Goal: Task Accomplishment & Management: Manage account settings

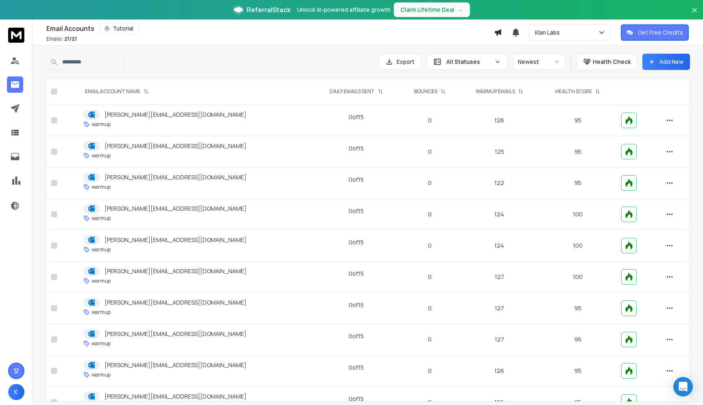
click at [436, 13] on button "Claim Lifetime Deal →" at bounding box center [432, 9] width 76 height 15
click at [567, 40] on button "Klan Labs" at bounding box center [570, 32] width 81 height 16
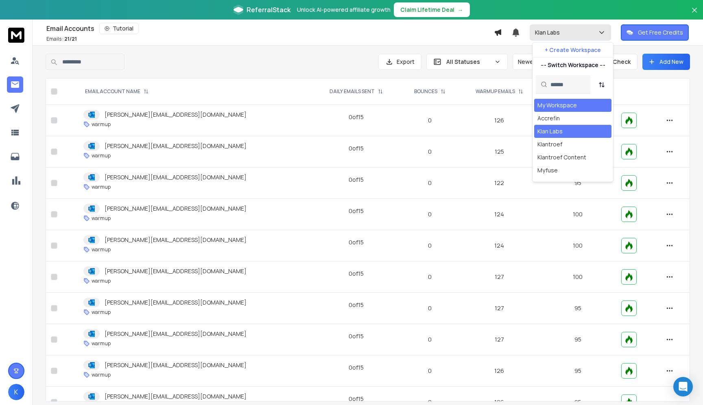
click at [567, 40] on button "Klan Labs" at bounding box center [570, 32] width 81 height 16
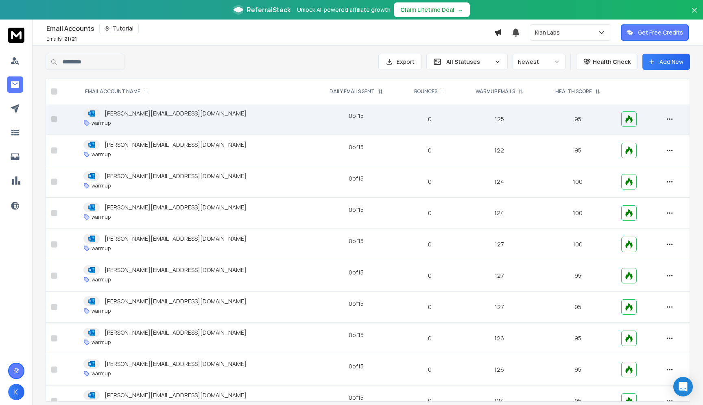
scroll to position [117, 0]
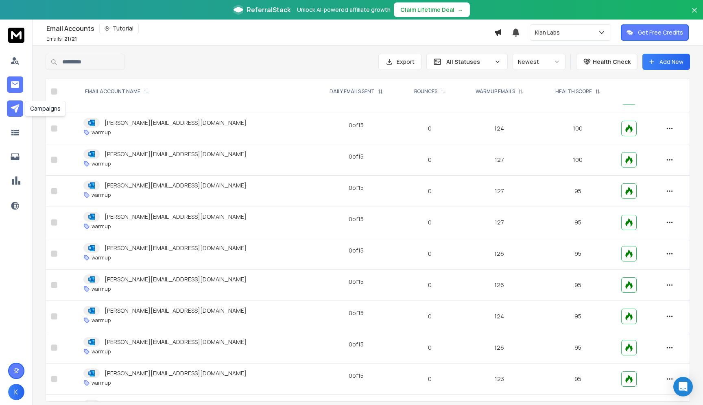
click at [14, 104] on icon at bounding box center [15, 109] width 10 height 10
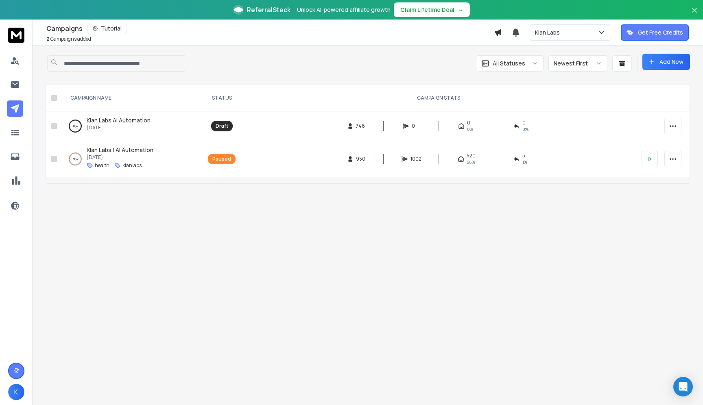
click at [312, 214] on div "Campaigns 2 Campaigns Added All Statuses Newest First Add New CAMPAIGN NAME STA…" at bounding box center [368, 256] width 644 height 405
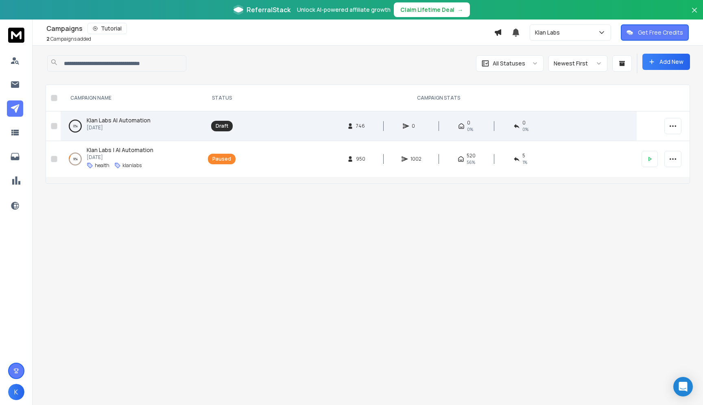
click at [294, 128] on div "746 0 0 0% 0 0%" at bounding box center [438, 126] width 387 height 13
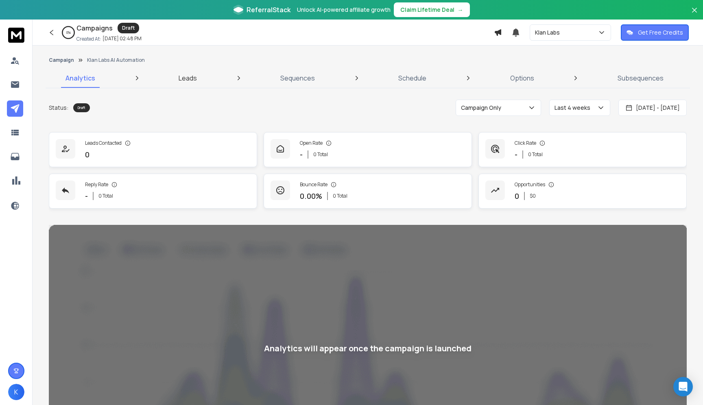
click at [201, 81] on link "Leads" at bounding box center [188, 78] width 28 height 20
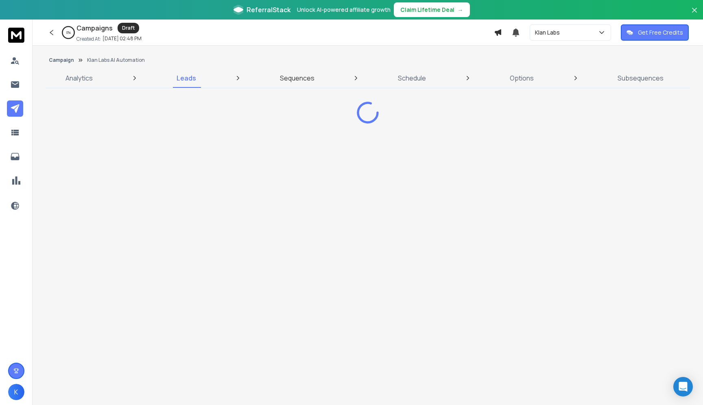
click at [295, 78] on p "Sequences" at bounding box center [297, 78] width 35 height 10
